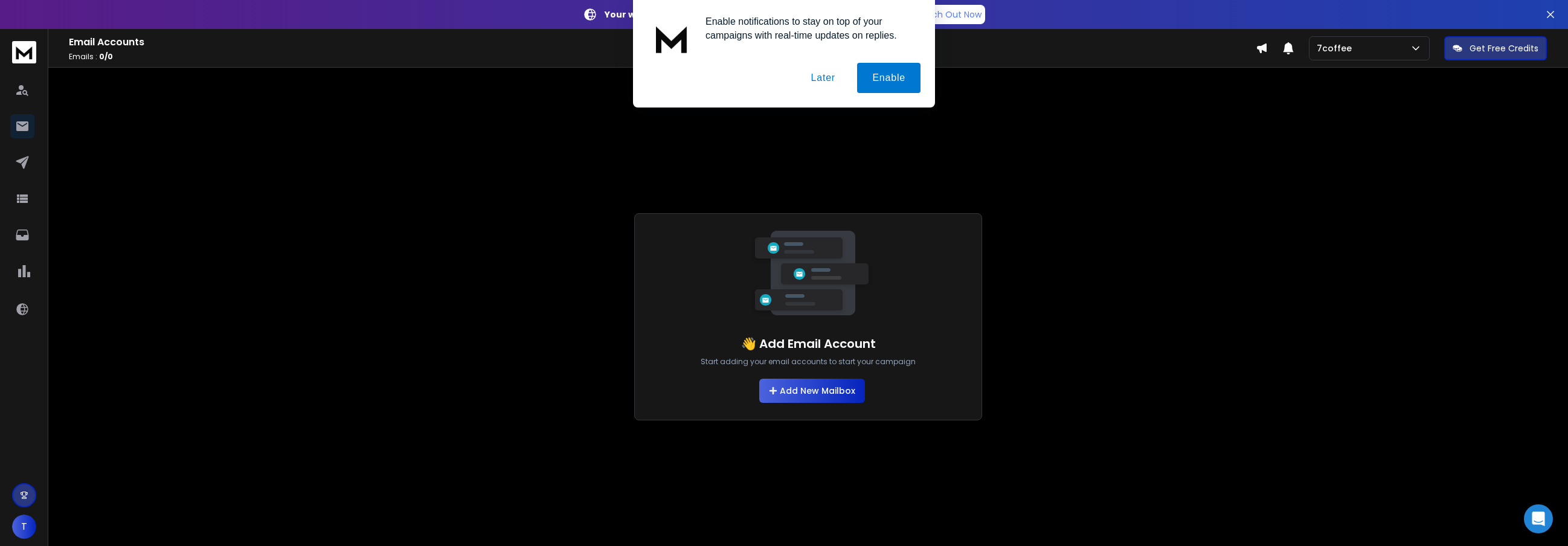
click at [828, 81] on button "Later" at bounding box center [823, 78] width 54 height 30
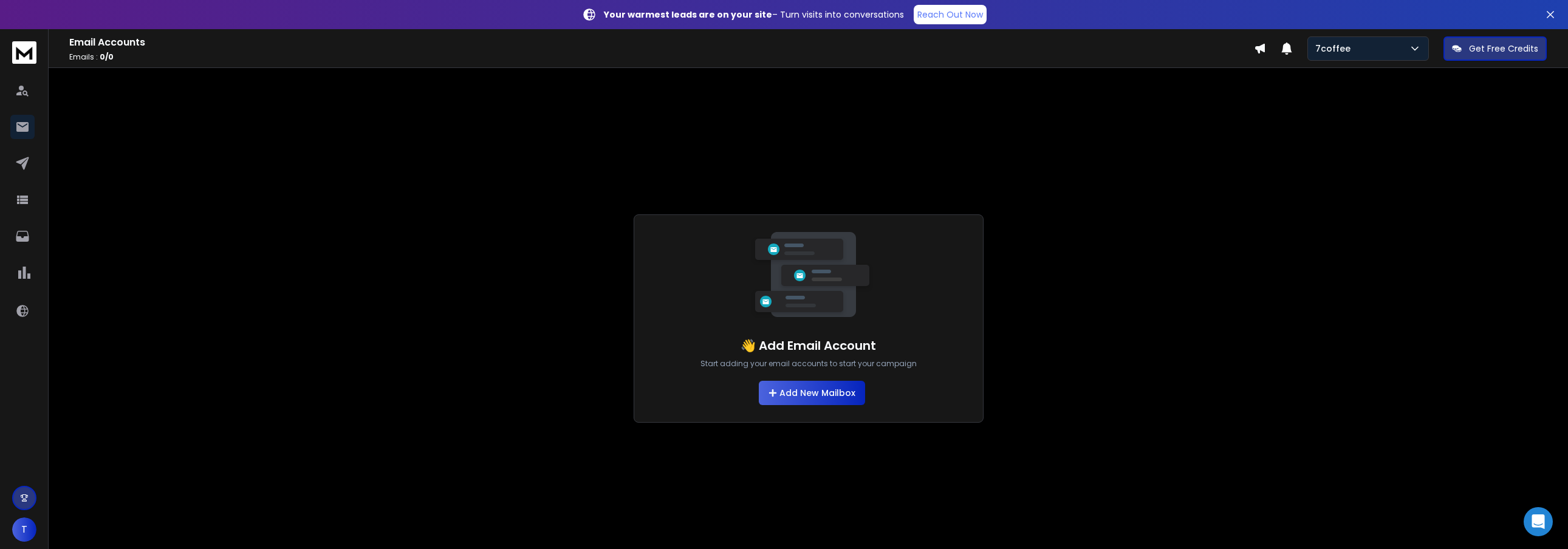
click at [1354, 56] on button "7coffee" at bounding box center [1368, 48] width 121 height 25
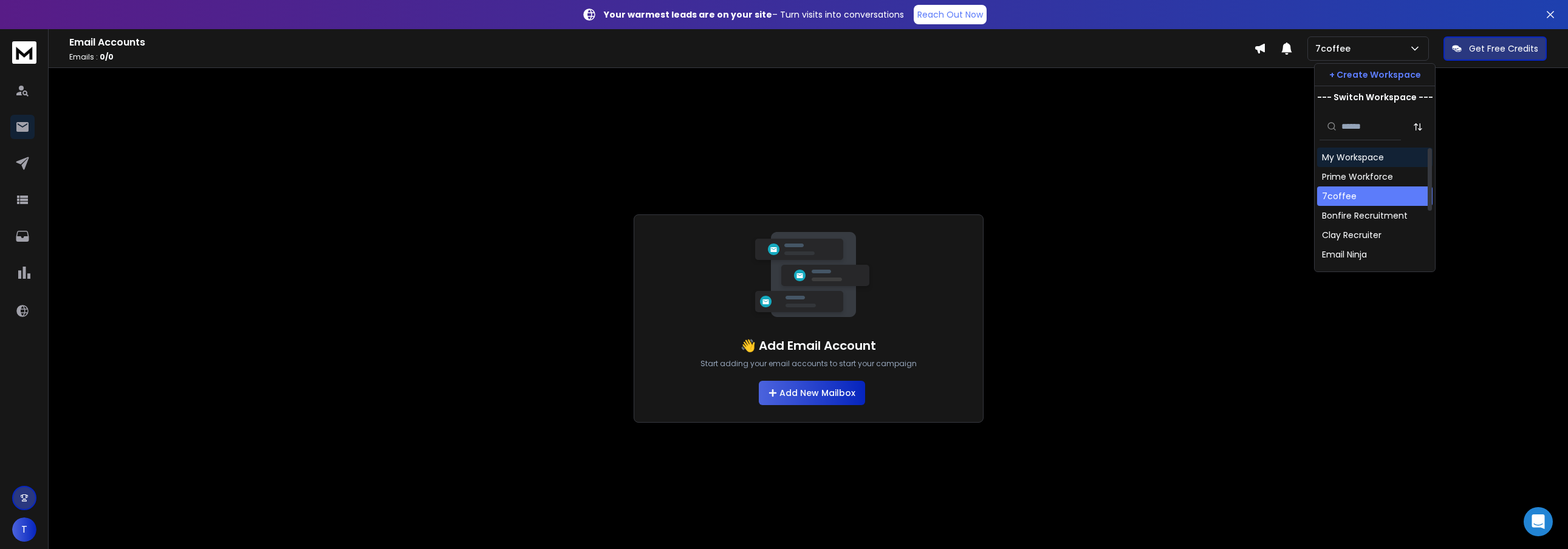
click at [1369, 157] on div "My Workspace" at bounding box center [1352, 157] width 62 height 12
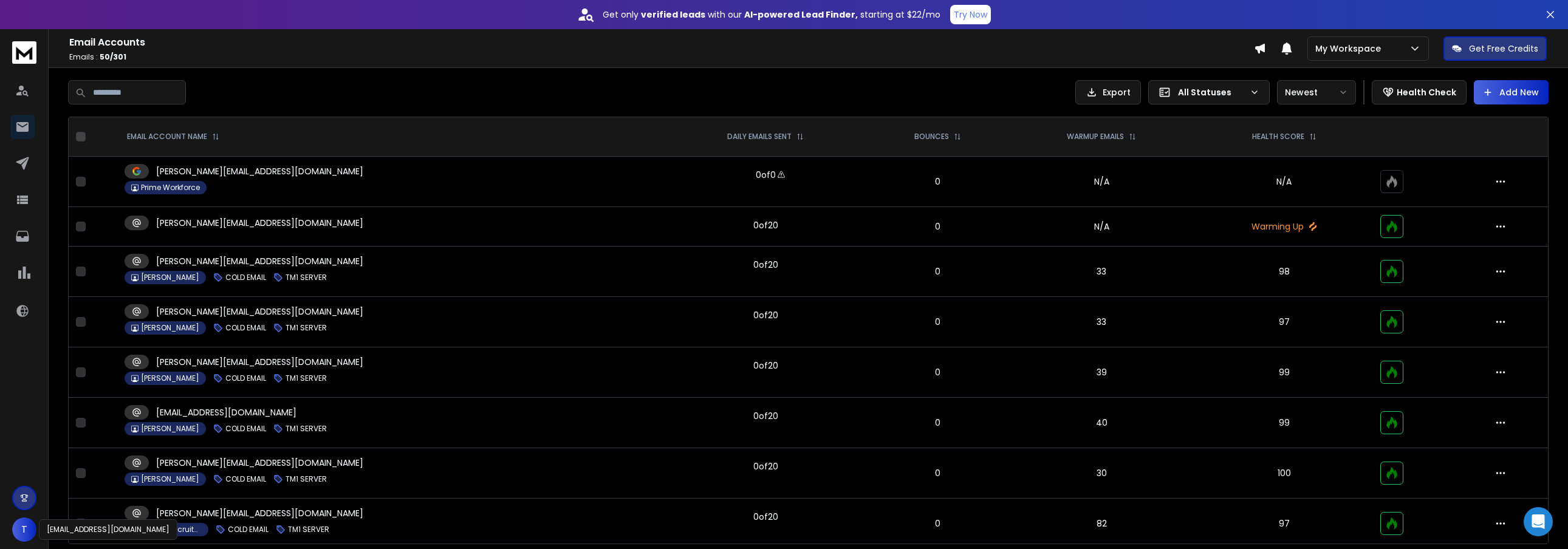
click at [34, 531] on span "T" at bounding box center [24, 529] width 25 height 25
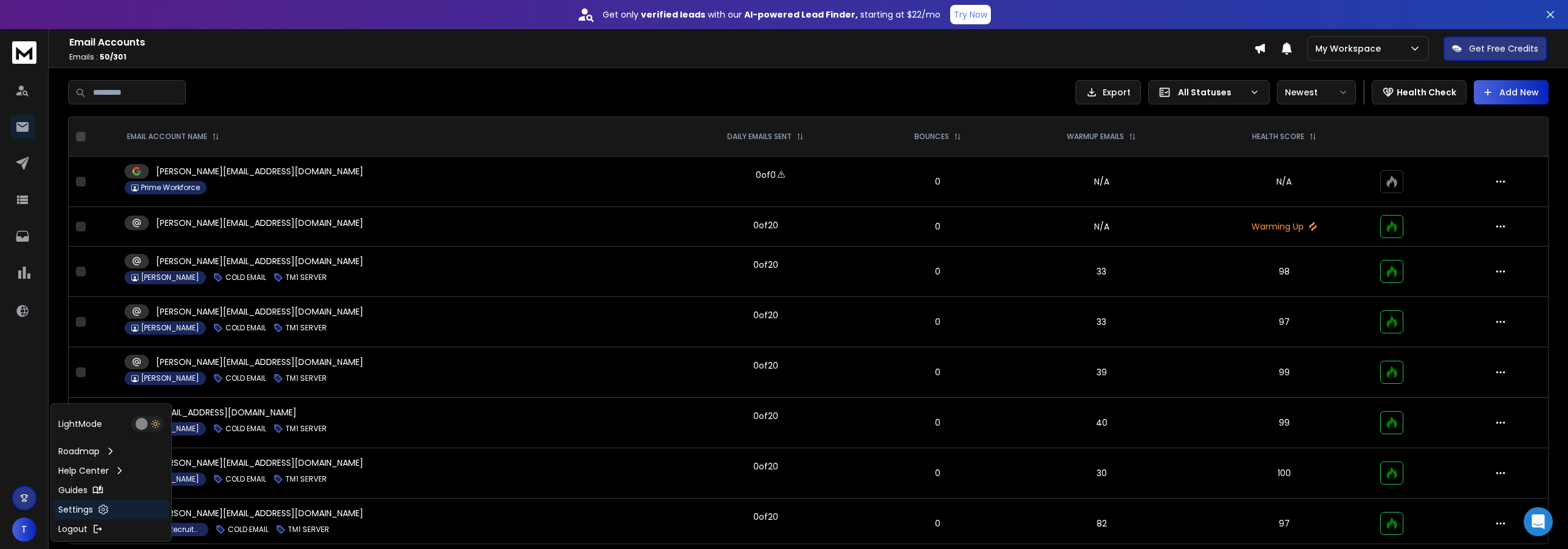
click at [91, 509] on div "Settings" at bounding box center [111, 509] width 115 height 20
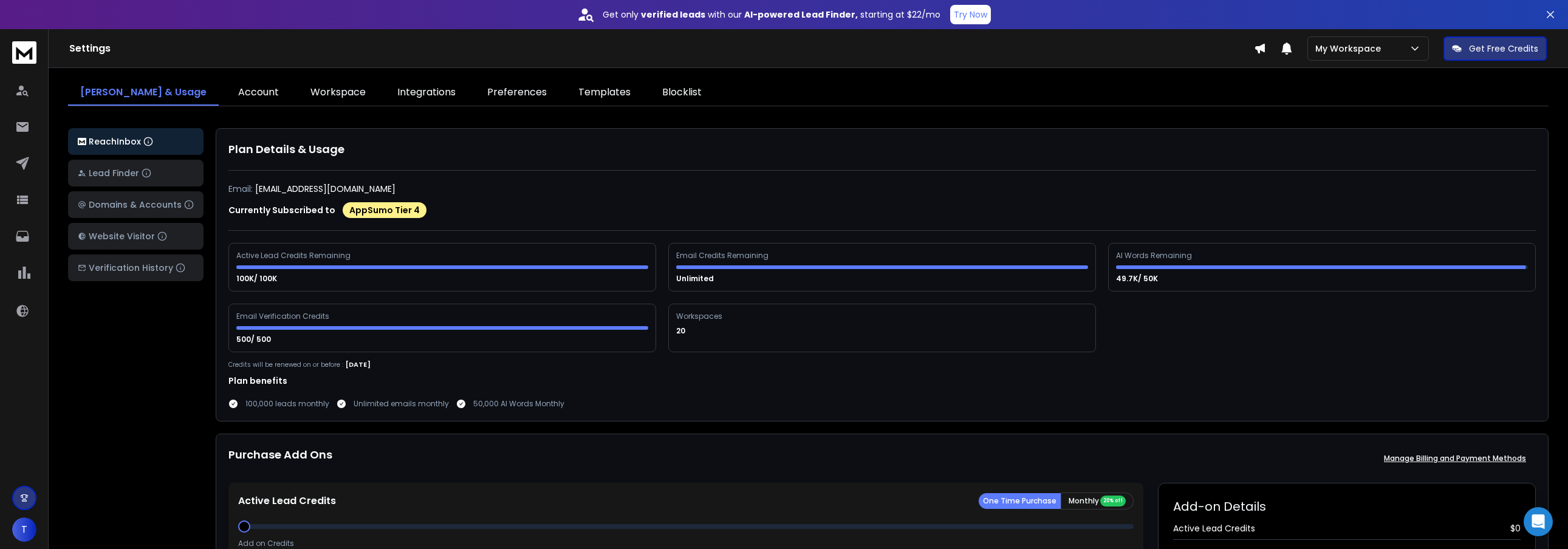
click at [226, 95] on link "Account" at bounding box center [258, 92] width 65 height 25
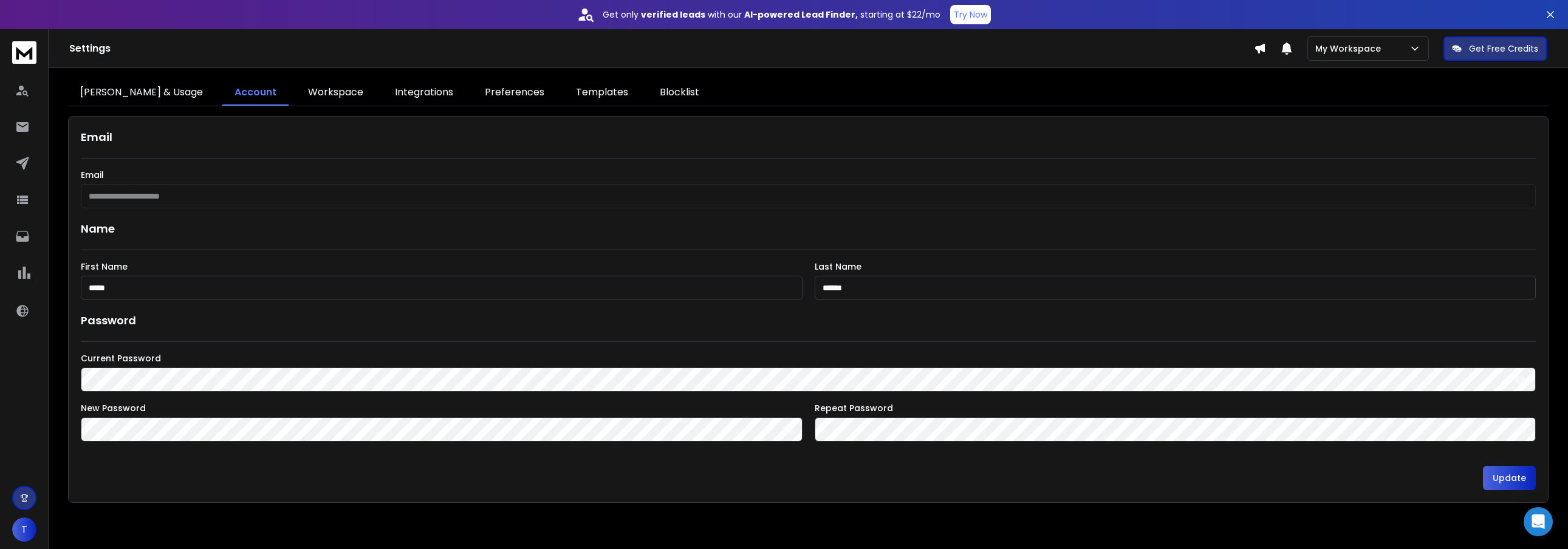
click at [1503, 473] on button "Update" at bounding box center [1509, 478] width 53 height 25
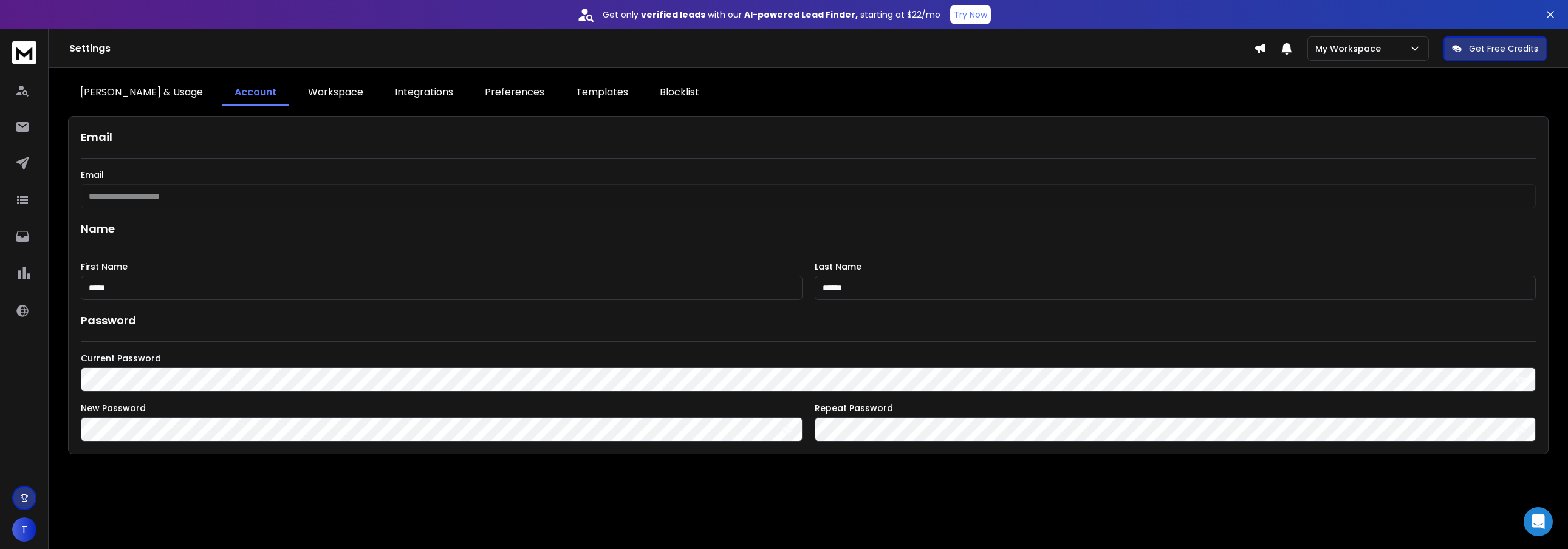
click at [138, 93] on link "[PERSON_NAME] & Usage" at bounding box center [141, 92] width 147 height 25
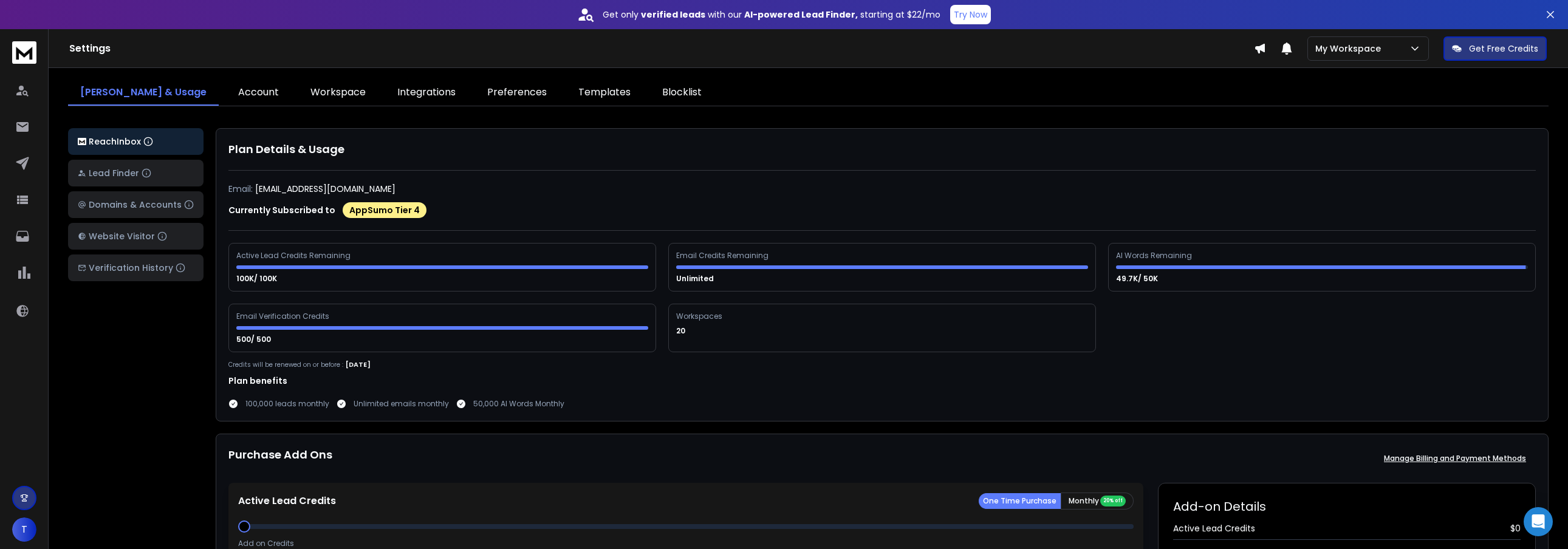
click at [298, 88] on link "Workspace" at bounding box center [338, 92] width 80 height 25
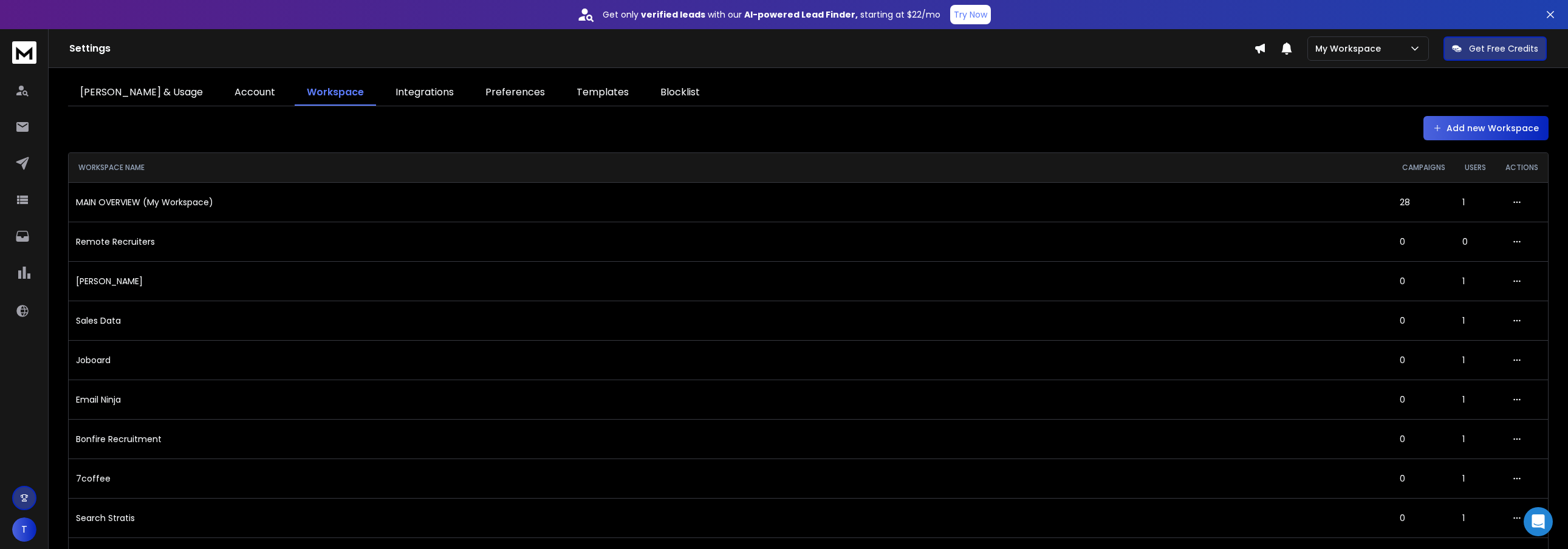
click at [384, 93] on link "Integrations" at bounding box center [424, 92] width 82 height 25
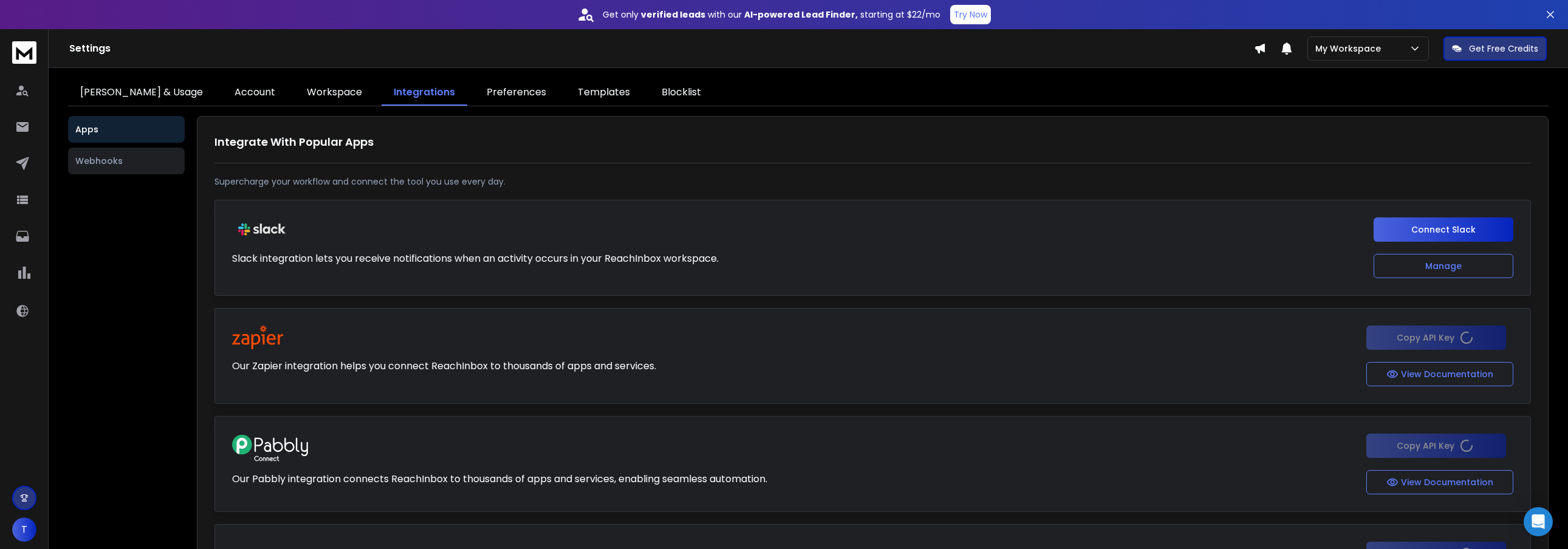
click at [475, 87] on link "Preferences" at bounding box center [516, 92] width 84 height 25
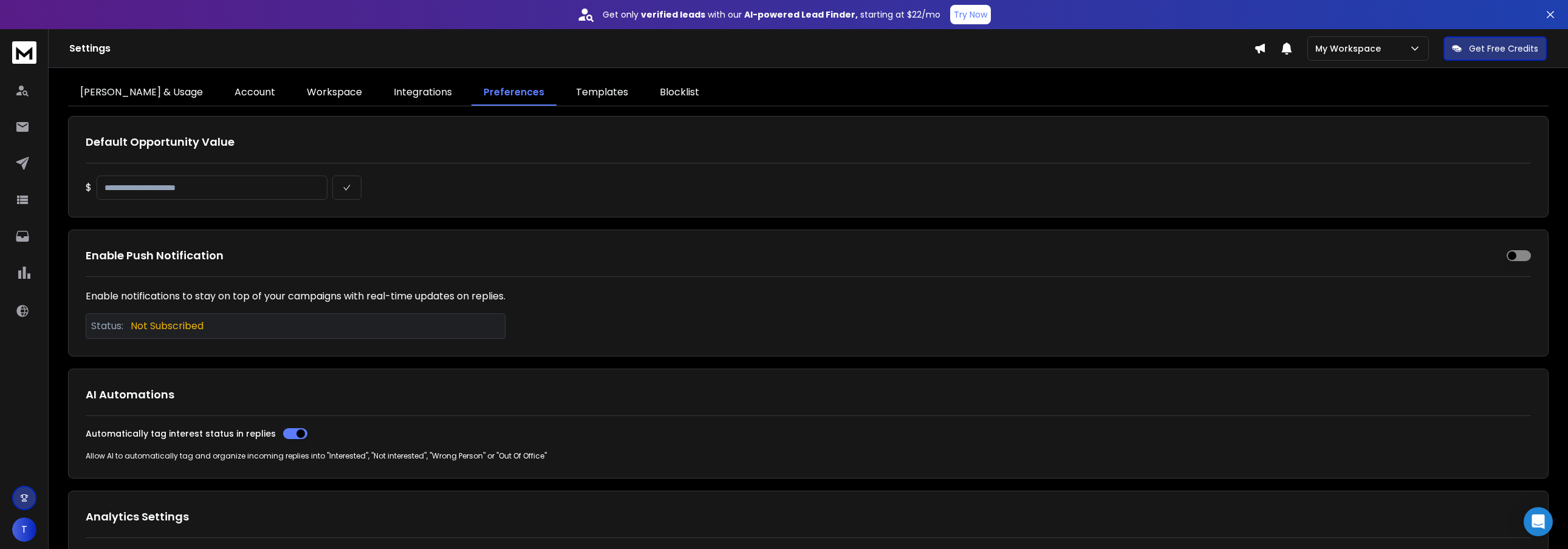
click at [564, 85] on link "Templates" at bounding box center [602, 92] width 76 height 25
